Goal: Task Accomplishment & Management: Manage account settings

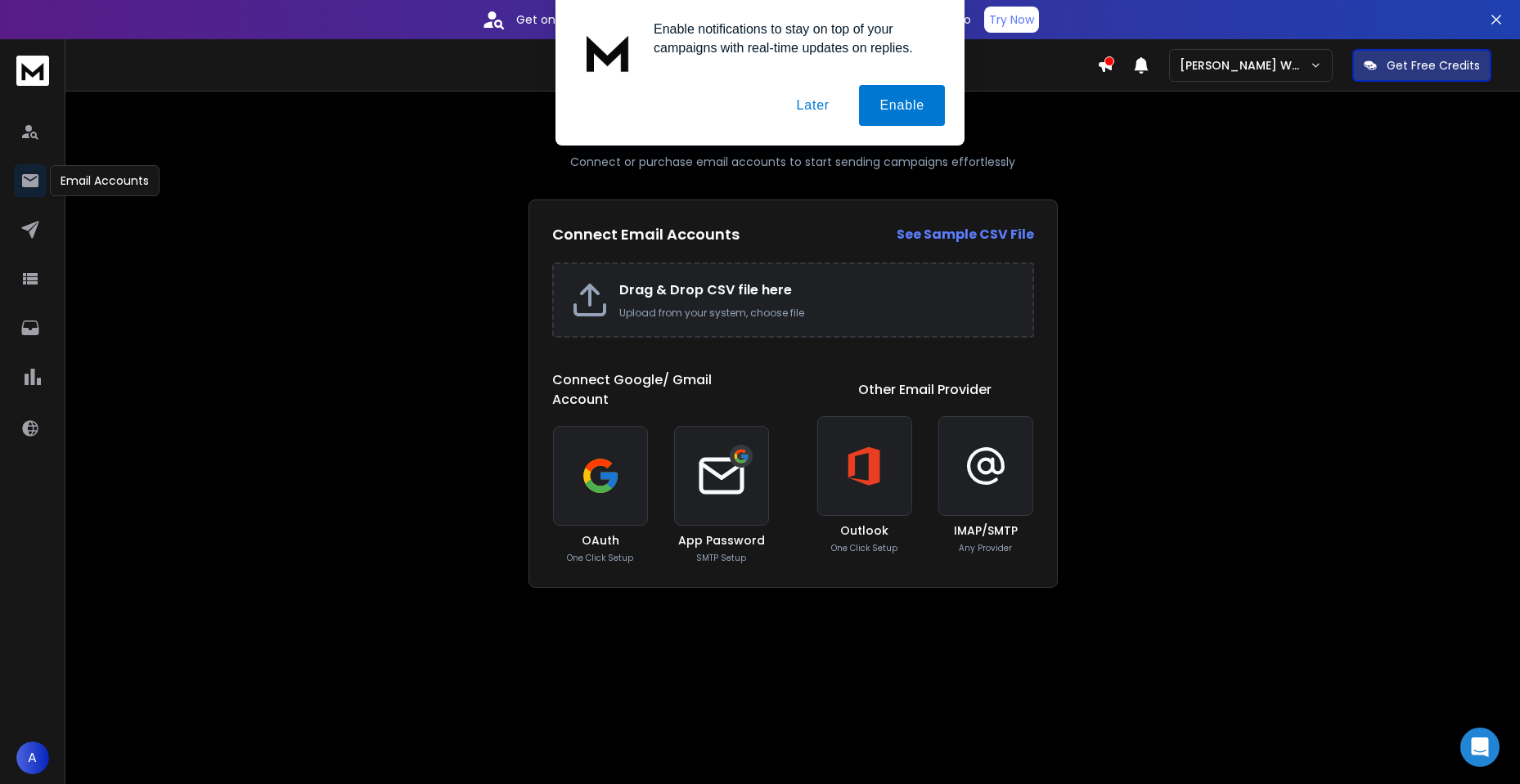
click at [35, 183] on icon at bounding box center [30, 181] width 16 height 13
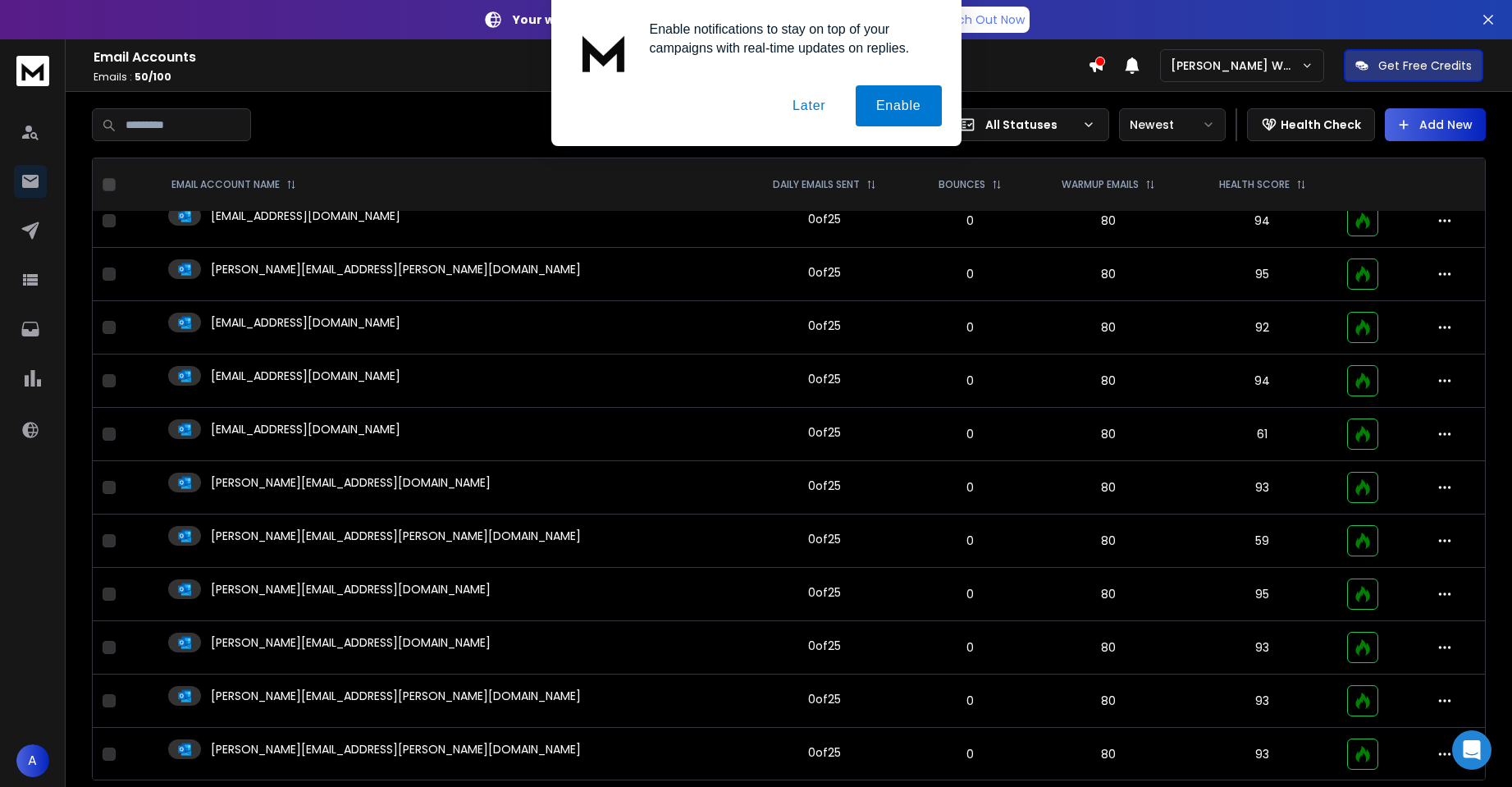
scroll to position [2138, 0]
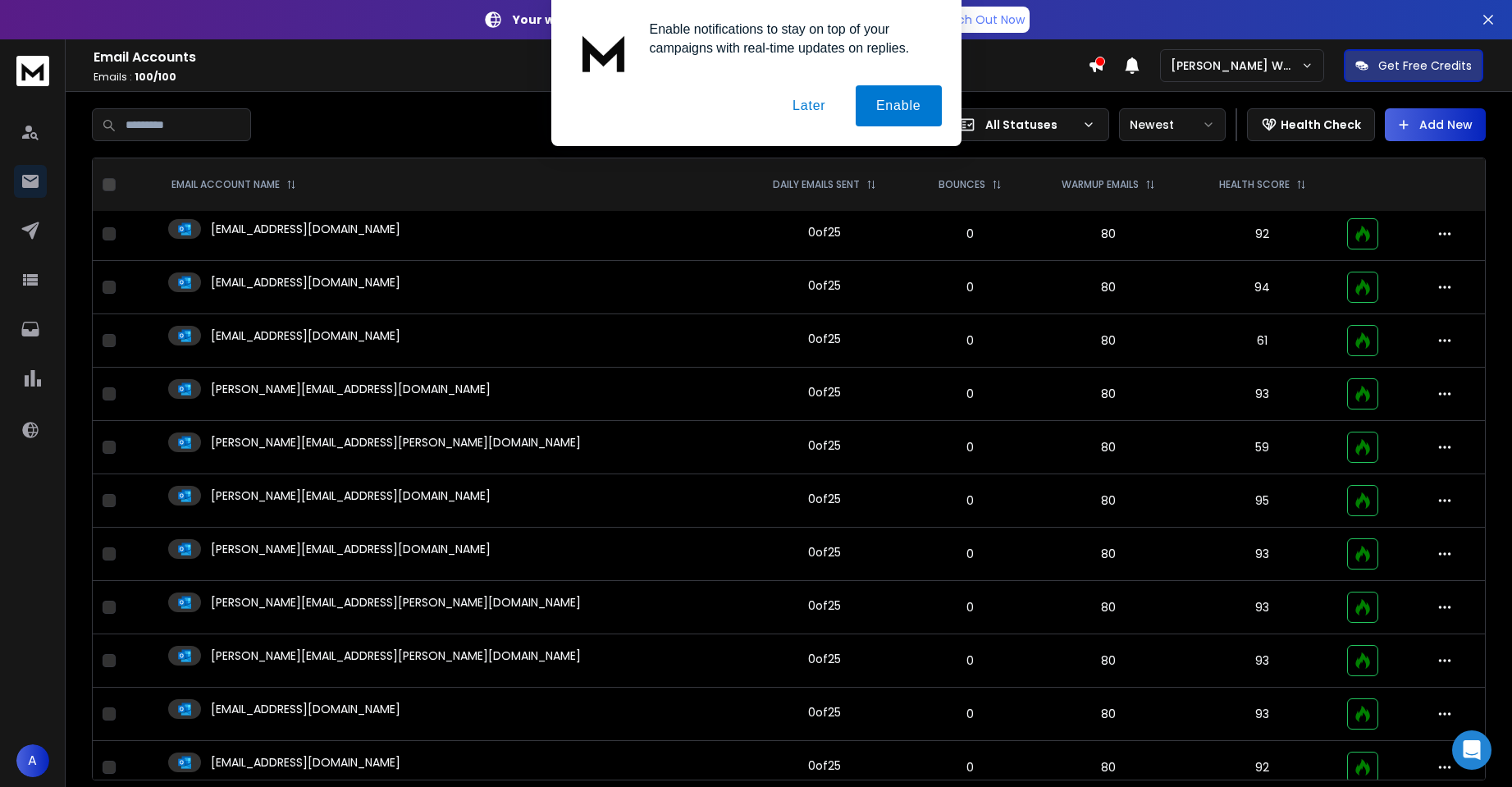
click at [944, 342] on td "0" at bounding box center [969, 341] width 118 height 53
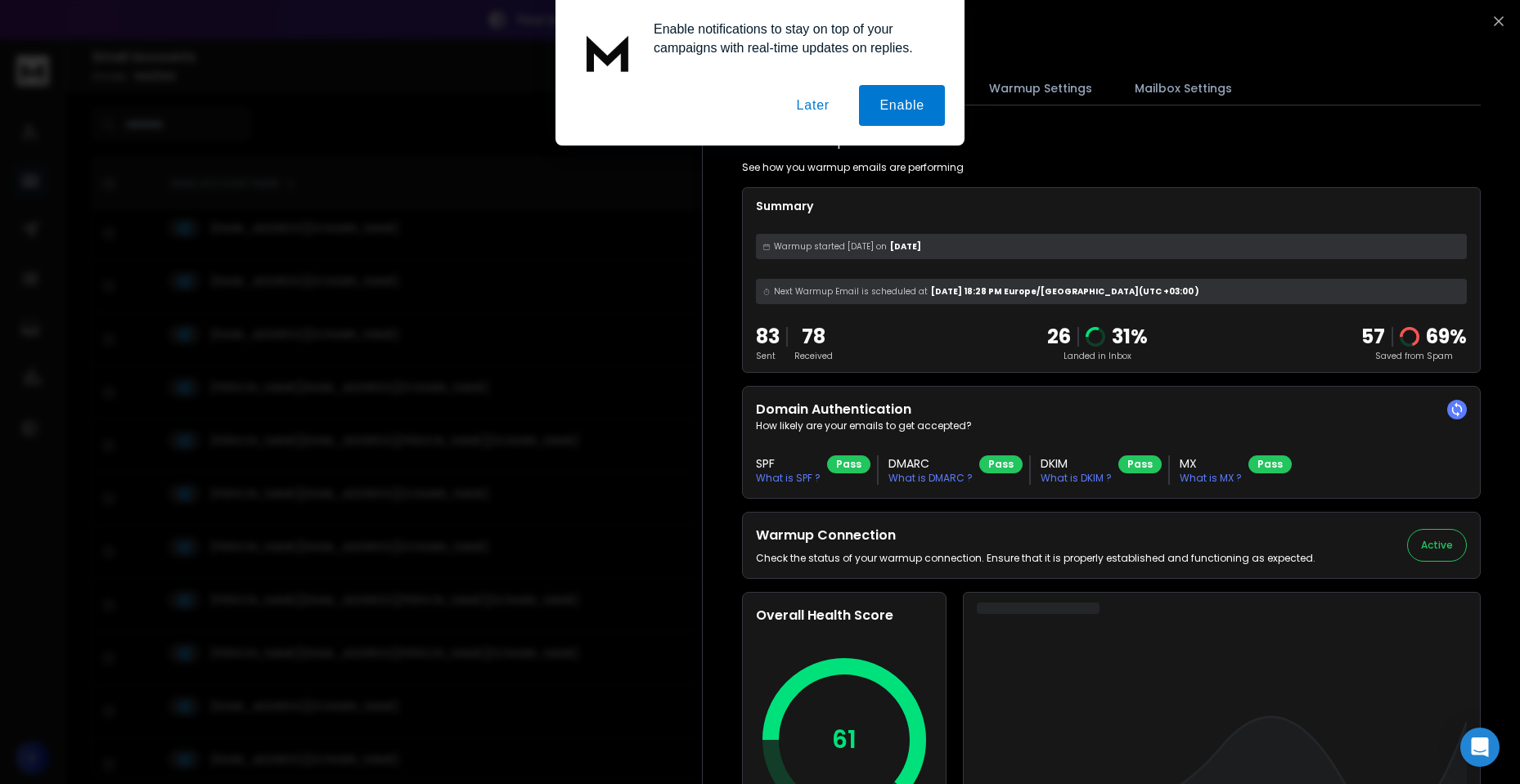
click at [817, 113] on button "Later" at bounding box center [811, 106] width 74 height 41
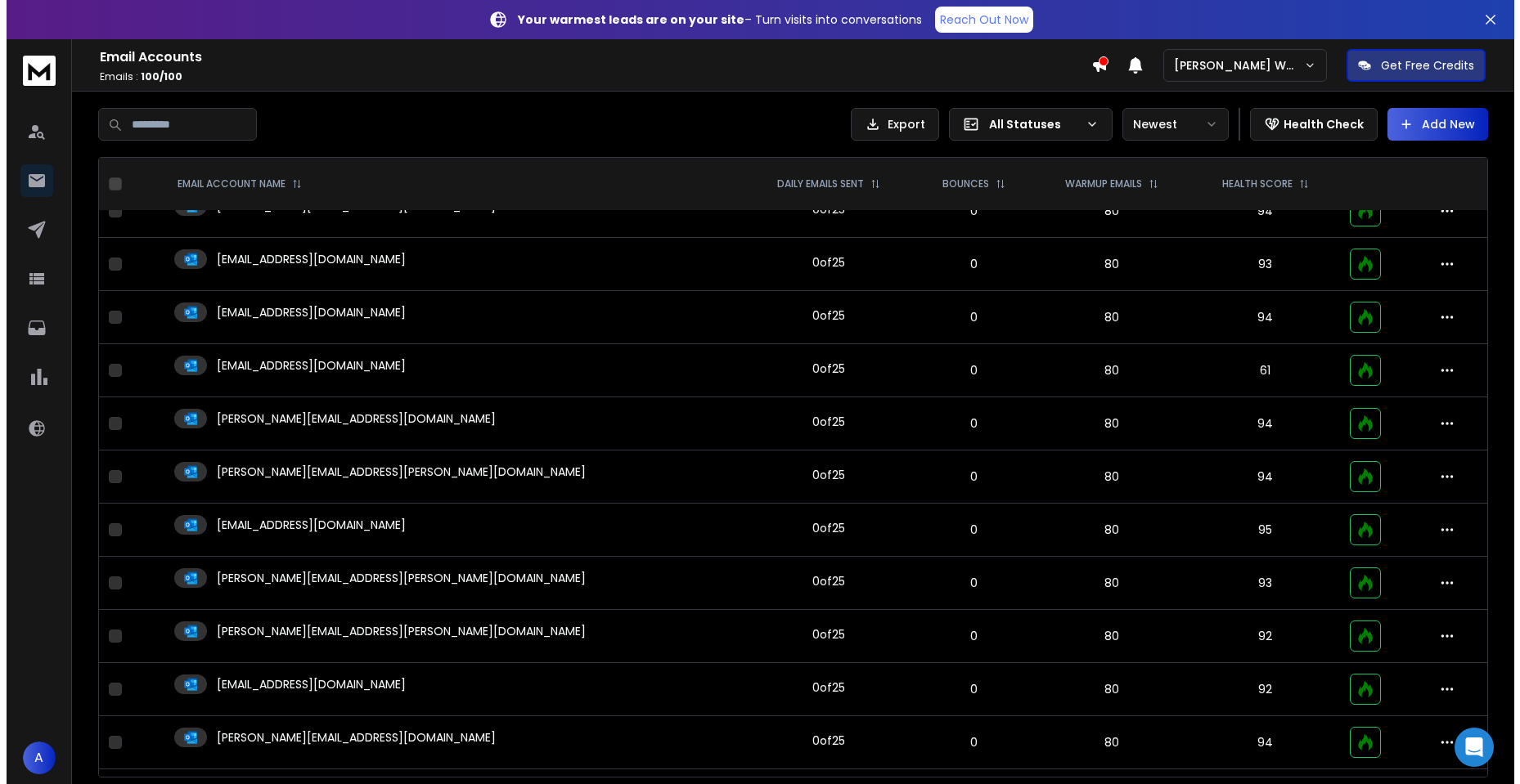
scroll to position [572, 0]
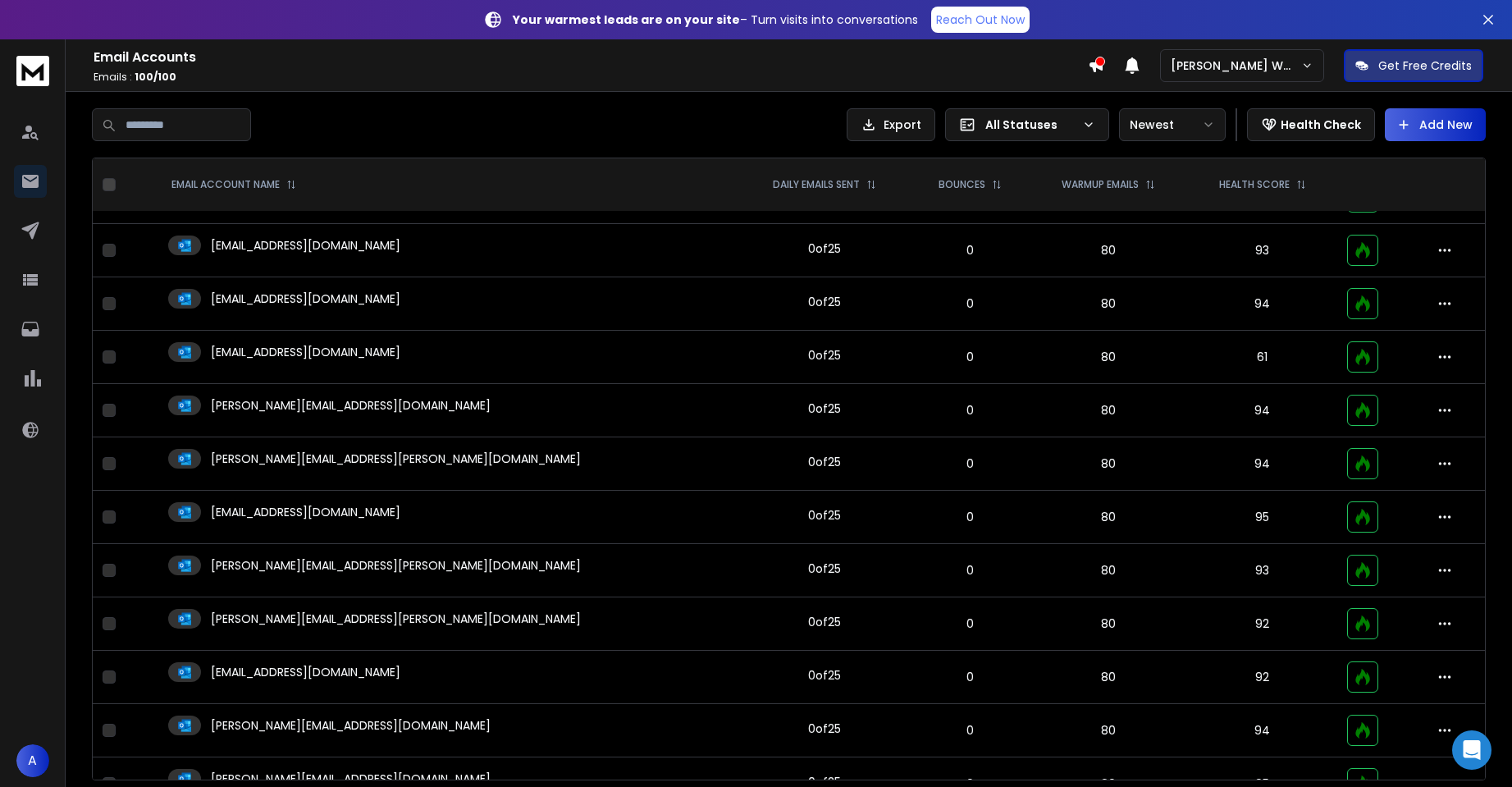
click at [1038, 366] on td "80" at bounding box center [1109, 357] width 159 height 53
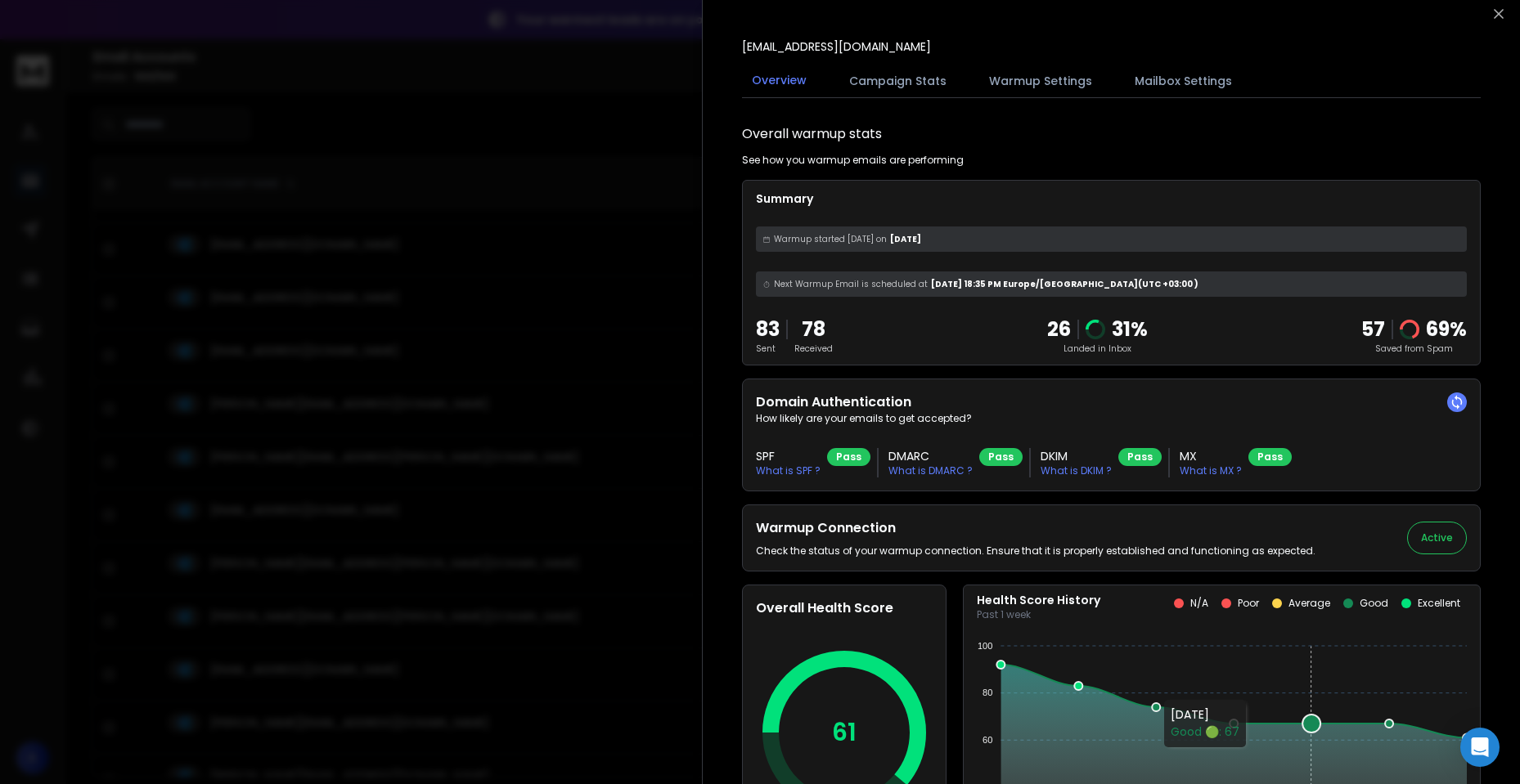
scroll to position [0, 0]
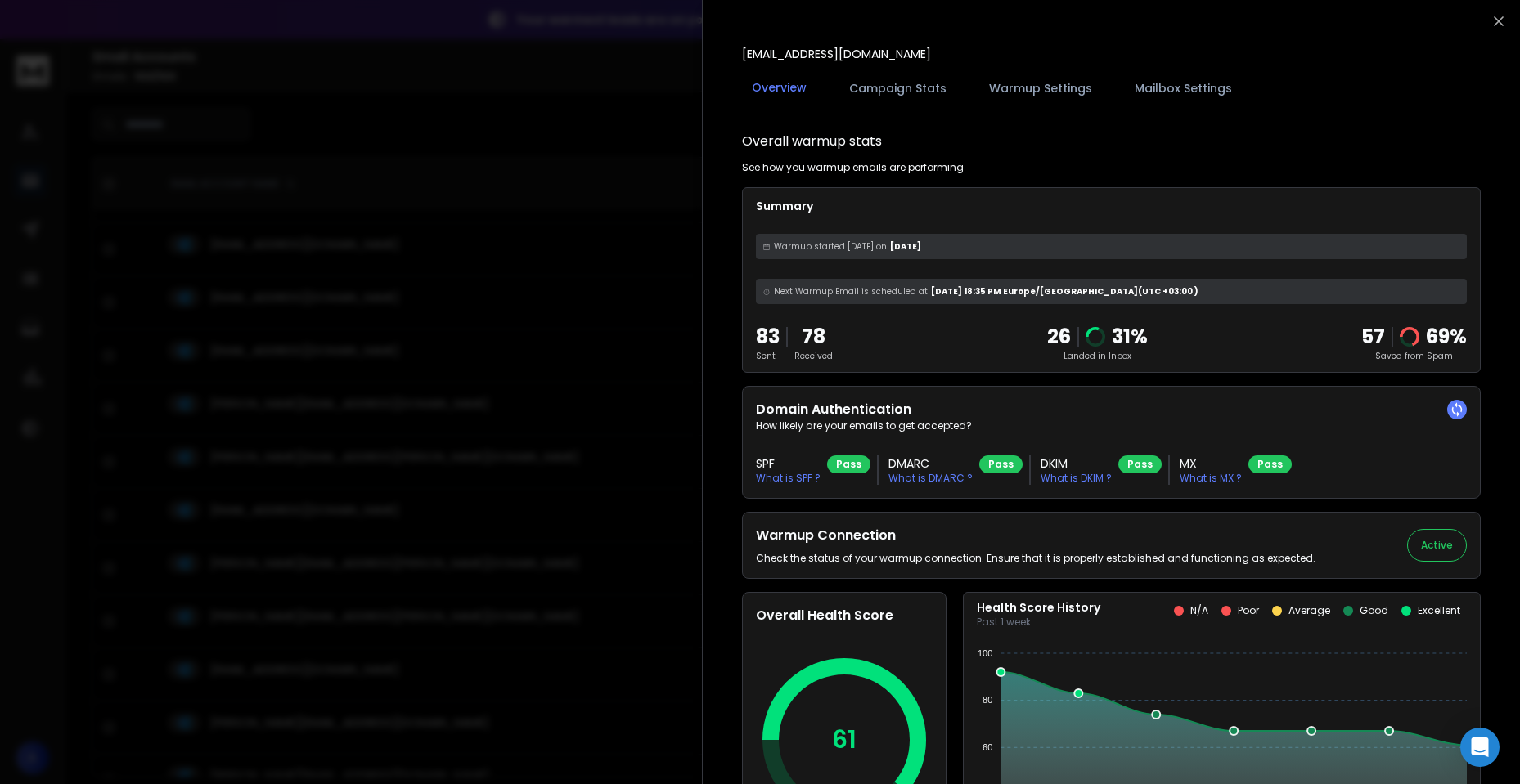
click at [911, 83] on button "Campaign Stats" at bounding box center [898, 88] width 117 height 36
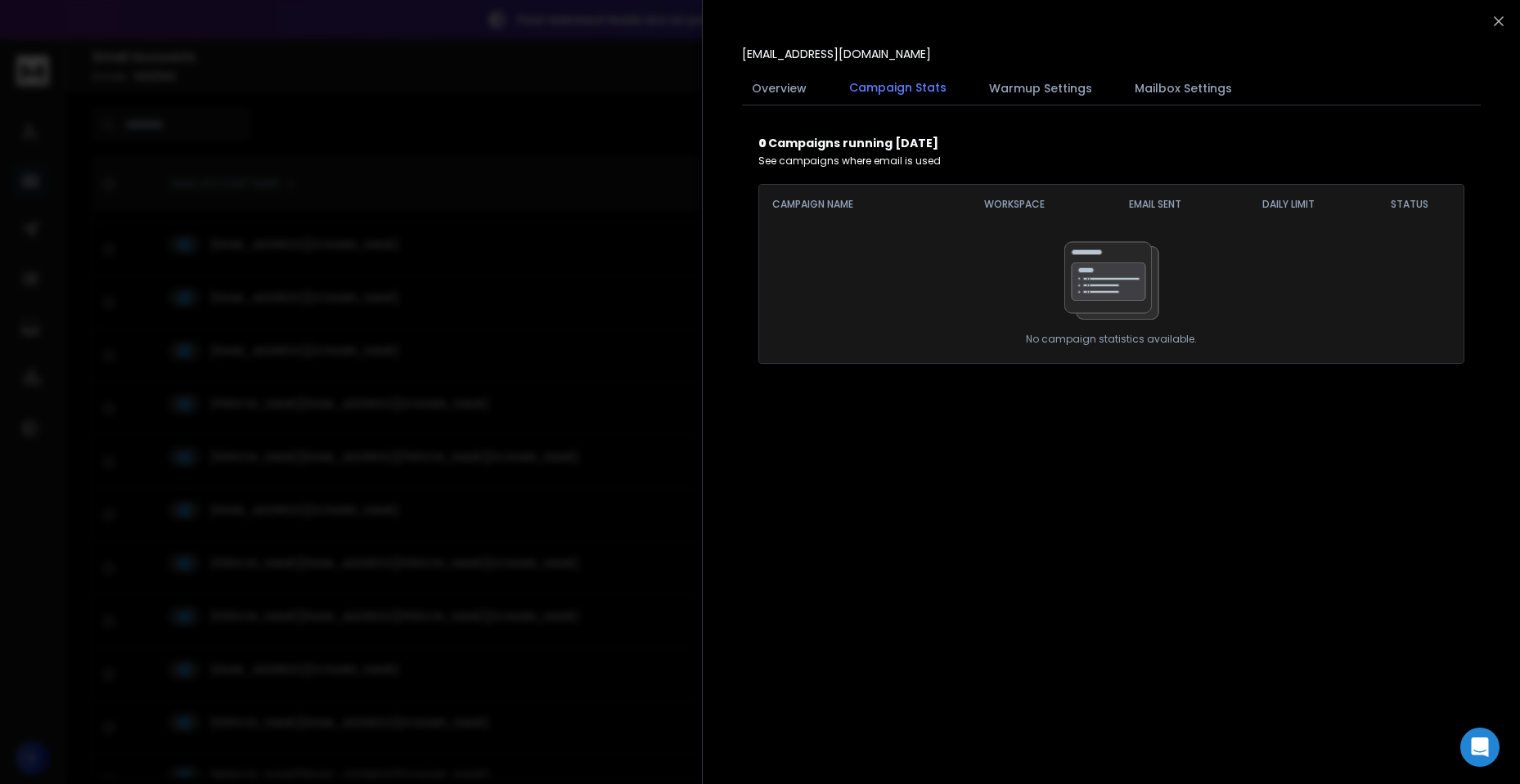
click at [1017, 83] on button "Warmup Settings" at bounding box center [1040, 88] width 123 height 36
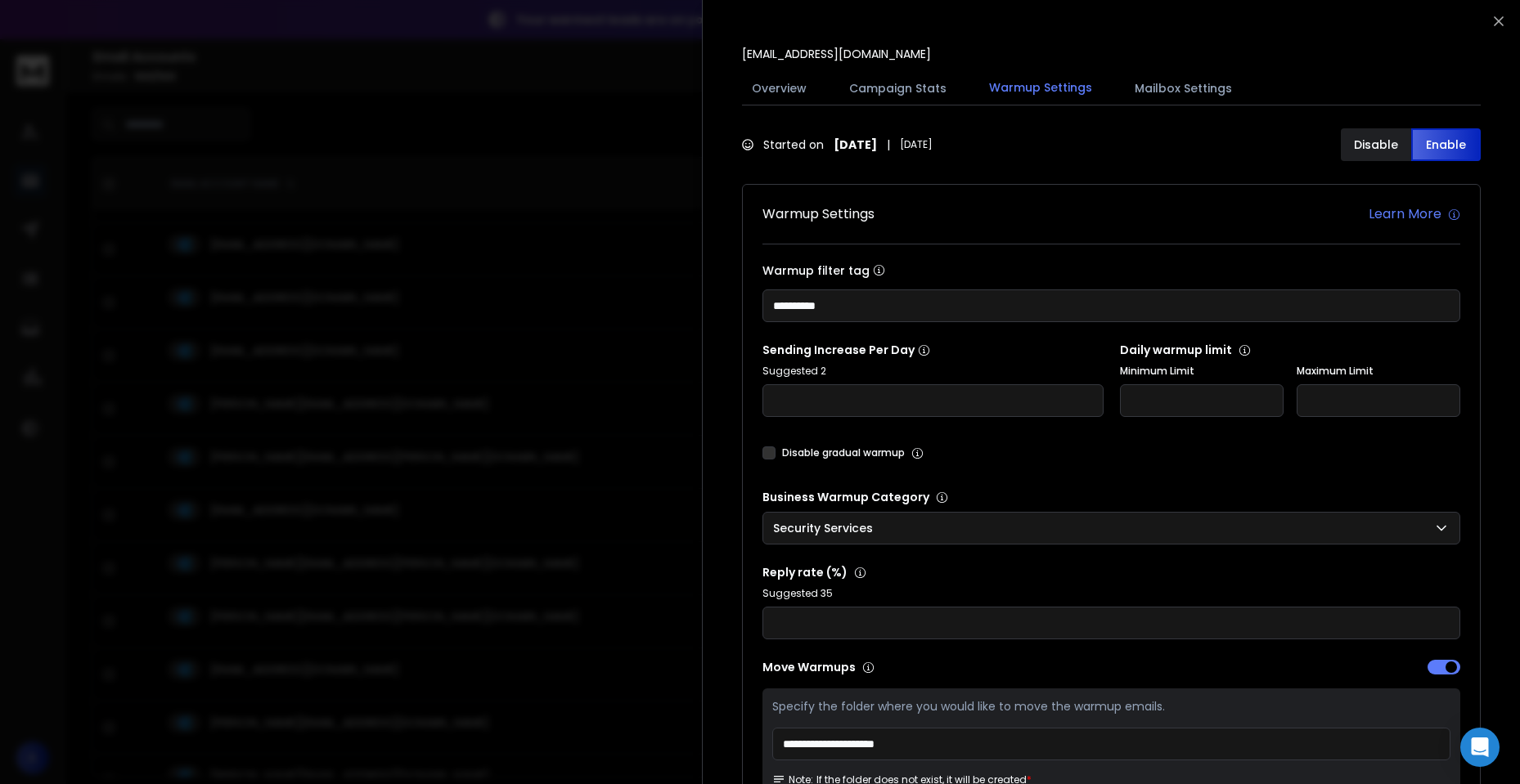
click at [1150, 75] on button "Mailbox Settings" at bounding box center [1183, 88] width 117 height 36
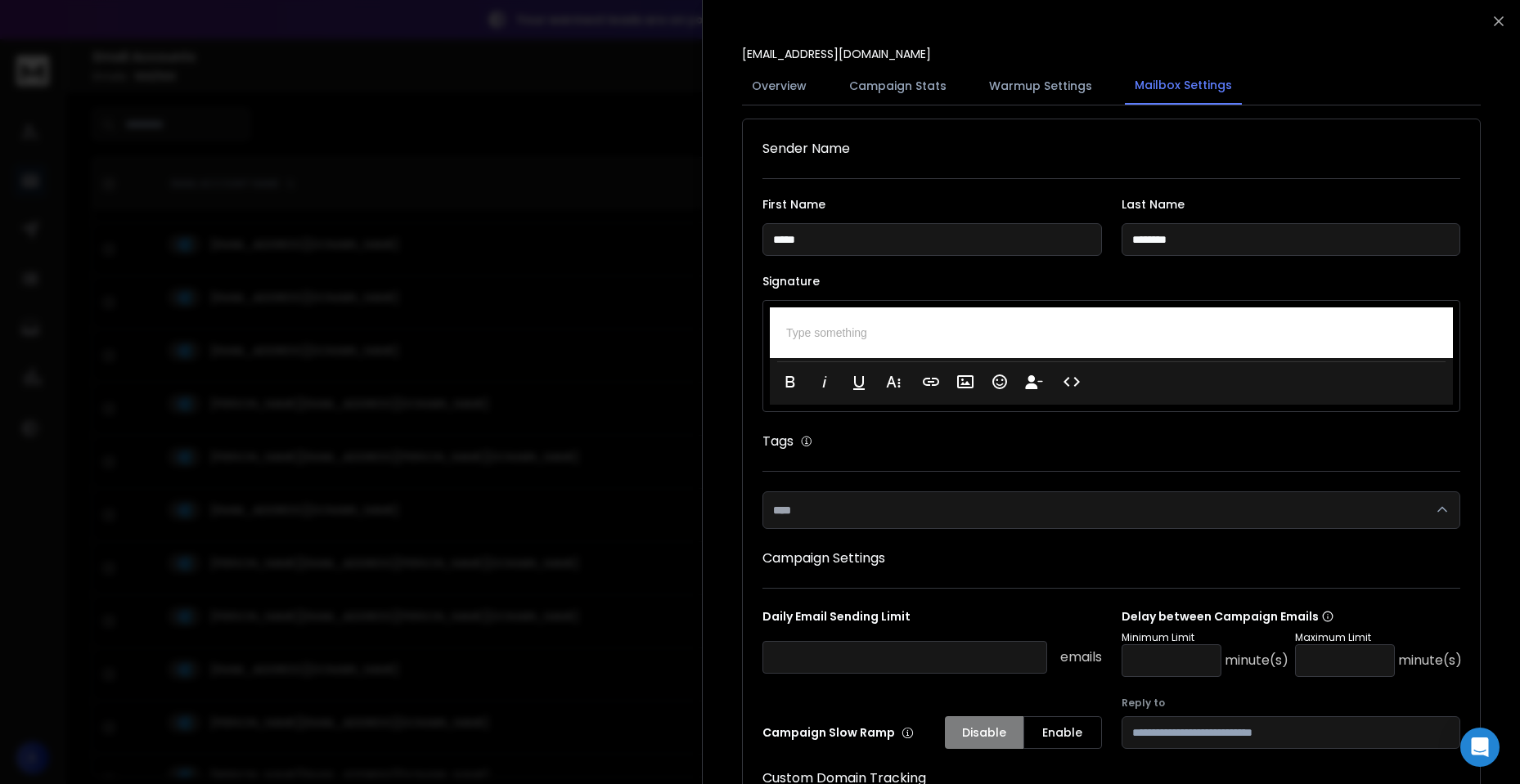
drag, startPoint x: 1493, startPoint y: 21, endPoint x: 1391, endPoint y: 10, distance: 102.6
click at [1490, 25] on icon "button" at bounding box center [1498, 21] width 16 height 16
